Goal: Task Accomplishment & Management: Manage account settings

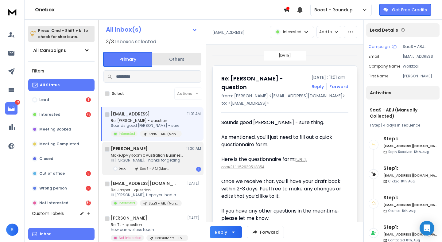
click at [153, 145] on div "[PERSON_NAME] 11:00 AM" at bounding box center [156, 148] width 90 height 6
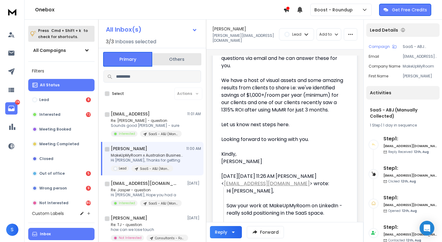
scroll to position [149, 0]
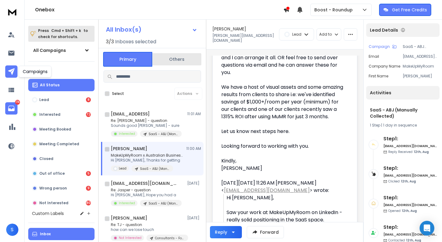
click at [11, 71] on icon at bounding box center [11, 71] width 7 height 7
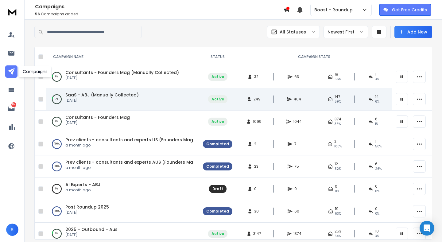
click at [98, 98] on span "SaaS - ABJ (Manually Collected)" at bounding box center [101, 95] width 73 height 6
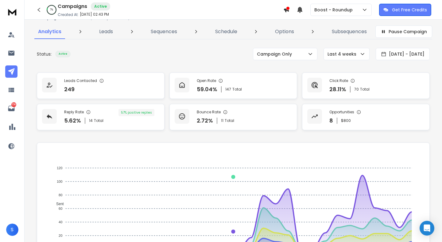
scroll to position [13, 0]
click at [113, 33] on link "Leads" at bounding box center [105, 31] width 21 height 15
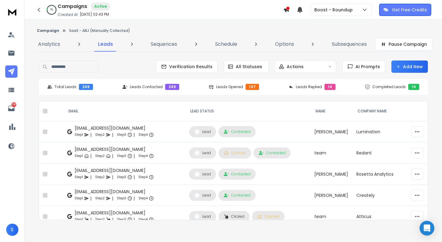
click at [399, 68] on icon at bounding box center [398, 66] width 4 height 4
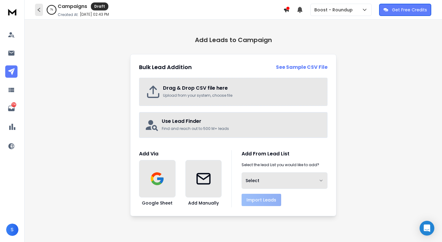
click at [39, 12] on icon at bounding box center [39, 10] width 6 height 6
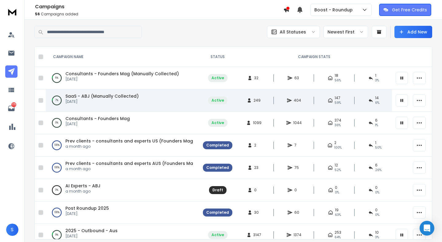
click at [106, 98] on span "SaaS - ABJ (Manually Collected)" at bounding box center [101, 96] width 73 height 6
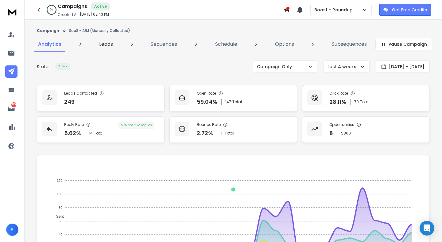
click at [101, 49] on link "Leads" at bounding box center [105, 44] width 21 height 15
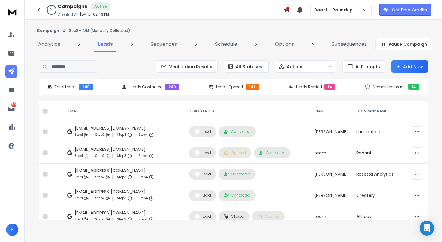
click at [395, 64] on button "Add New" at bounding box center [409, 66] width 37 height 12
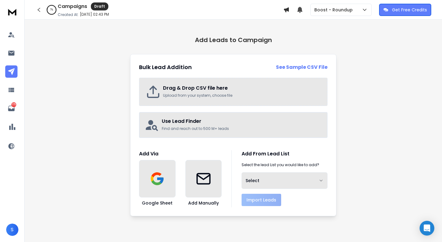
click at [206, 84] on div "Drag & Drop CSV file here Upload from your system, choose file" at bounding box center [233, 92] width 188 height 28
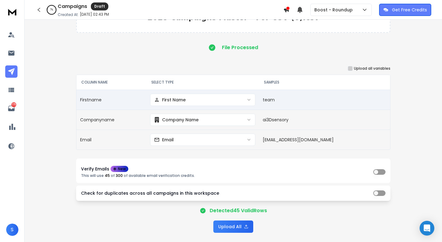
scroll to position [42, 0]
click at [376, 193] on button "Check for duplicates across all campaigns in this workspace" at bounding box center [379, 193] width 12 height 6
click at [242, 220] on button "Upload All" at bounding box center [233, 226] width 40 height 12
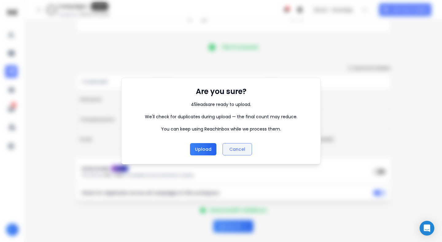
click at [209, 145] on button "Upload" at bounding box center [203, 149] width 26 height 12
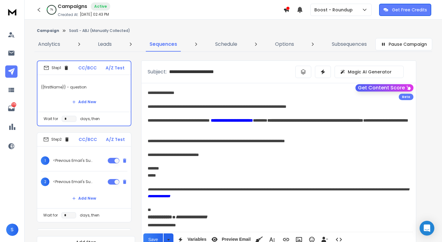
click at [11, 101] on div "175" at bounding box center [12, 90] width 14 height 130
click at [8, 107] on icon at bounding box center [11, 108] width 7 height 7
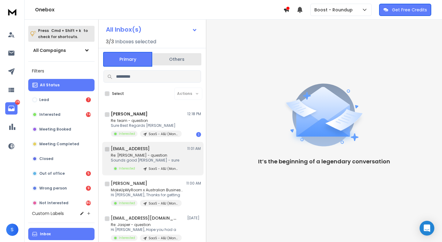
click at [134, 153] on p "Re: [PERSON_NAME] - question" at bounding box center [146, 155] width 71 height 5
